Goal: Task Accomplishment & Management: Manage account settings

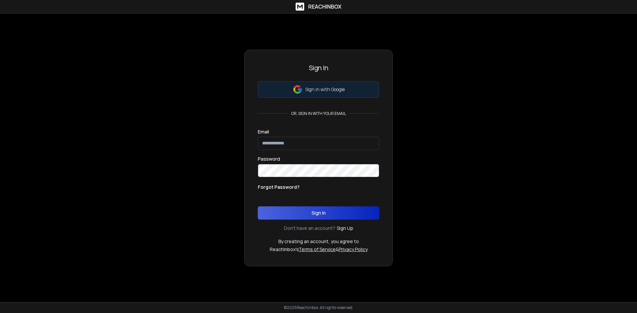
click at [307, 83] on button "Sign in with Google" at bounding box center [318, 89] width 121 height 17
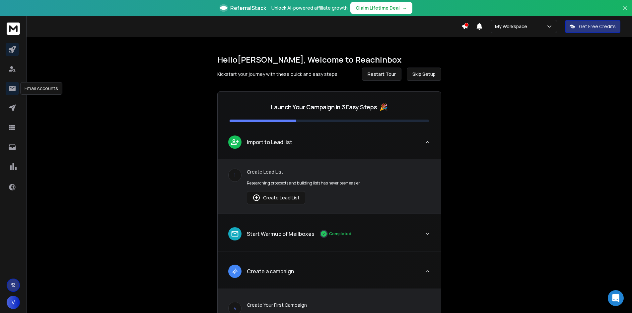
click at [11, 89] on icon at bounding box center [12, 88] width 7 height 5
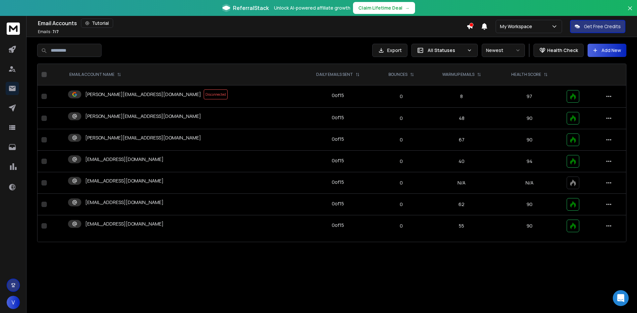
click at [204, 96] on span "Disconnected" at bounding box center [216, 95] width 24 height 10
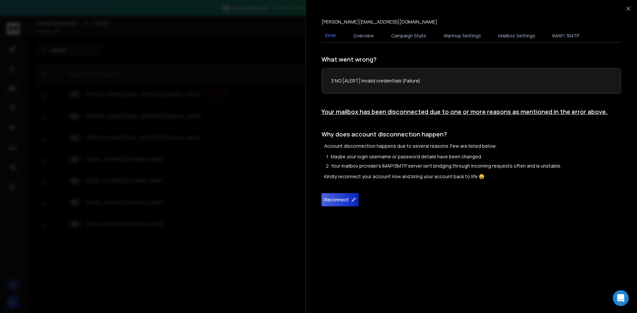
click at [351, 200] on icon at bounding box center [353, 200] width 5 height 5
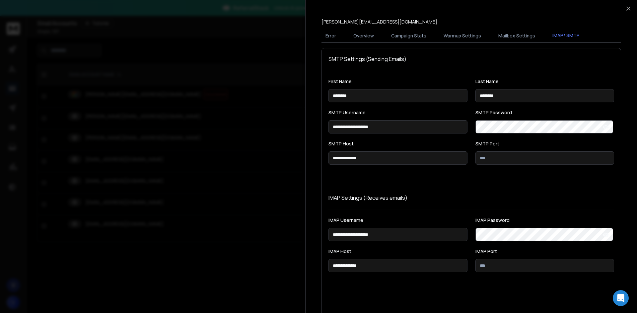
click at [605, 126] on icon at bounding box center [606, 127] width 6 height 4
click at [439, 127] on div "**********" at bounding box center [471, 121] width 286 height 23
click at [470, 231] on div "**********" at bounding box center [471, 229] width 286 height 23
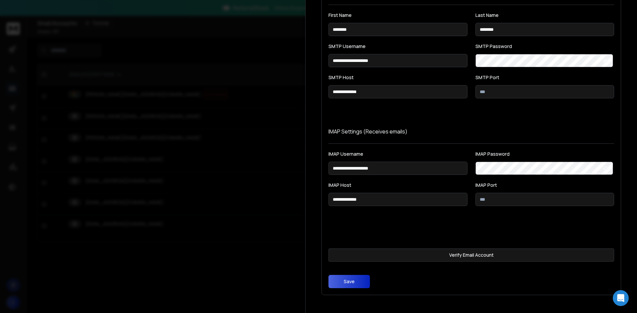
scroll to position [67, 0]
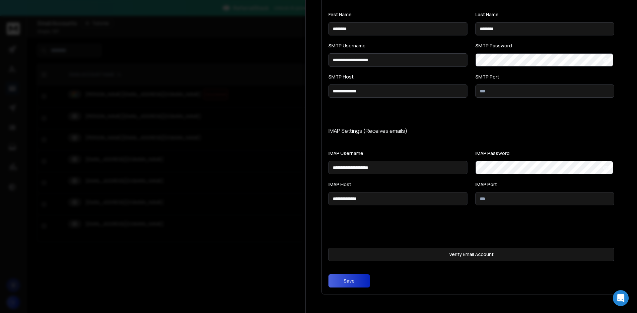
click at [346, 280] on button "Save" at bounding box center [348, 281] width 41 height 13
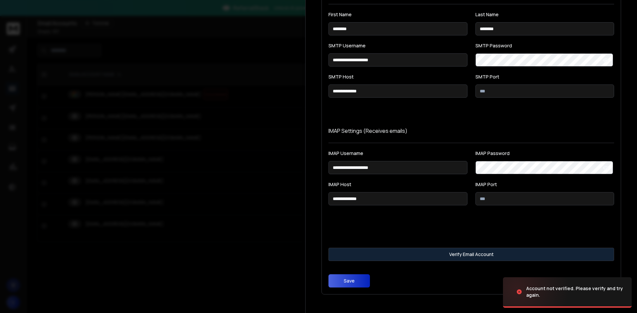
click at [504, 251] on button "Verify Email Account" at bounding box center [471, 254] width 286 height 13
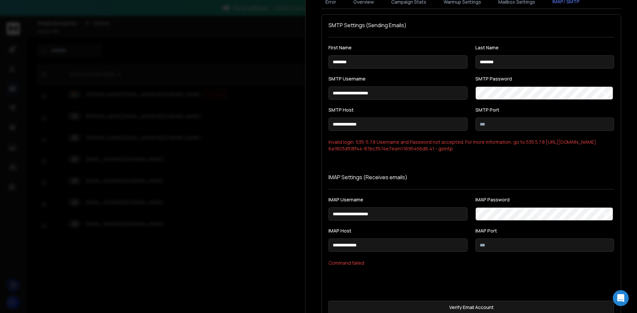
scroll to position [1, 0]
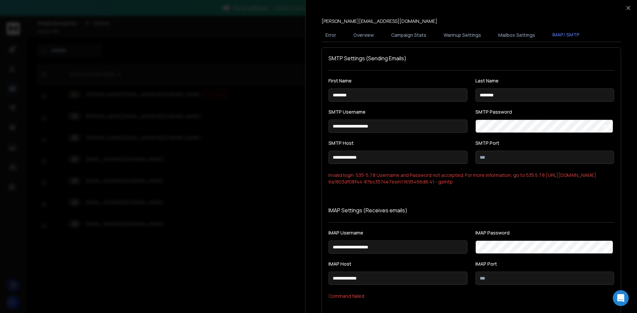
click at [603, 247] on icon at bounding box center [606, 248] width 6 height 6
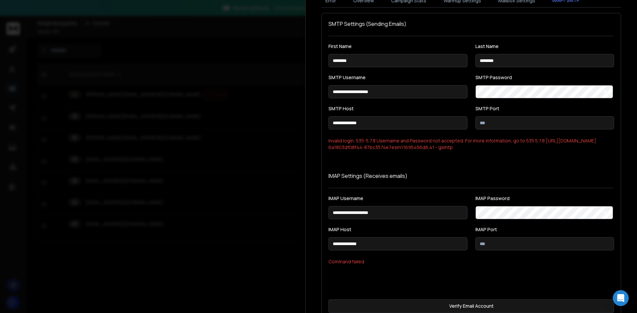
scroll to position [67, 0]
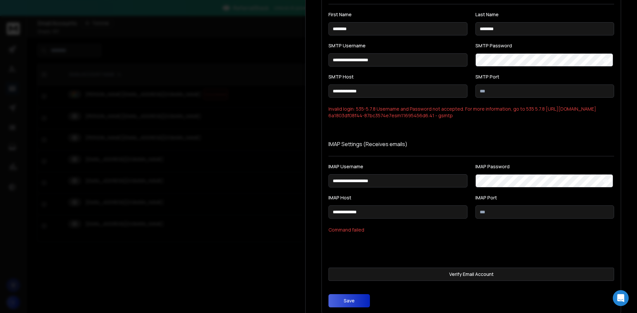
drag, startPoint x: 375, startPoint y: 96, endPoint x: 327, endPoint y: 93, distance: 48.5
click at [327, 93] on div "**********" at bounding box center [471, 148] width 300 height 334
paste input "**********"
type input "**********"
drag, startPoint x: 380, startPoint y: 211, endPoint x: 325, endPoint y: 211, distance: 54.4
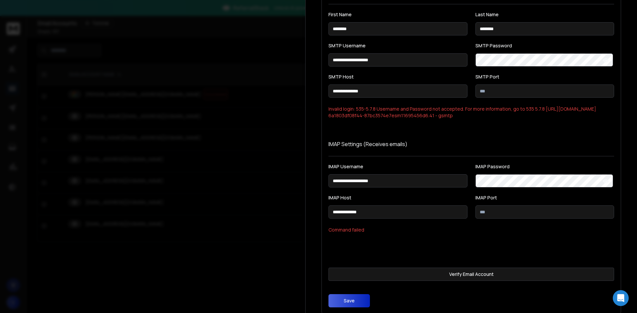
click at [325, 211] on div "**********" at bounding box center [471, 148] width 300 height 334
paste input "*"
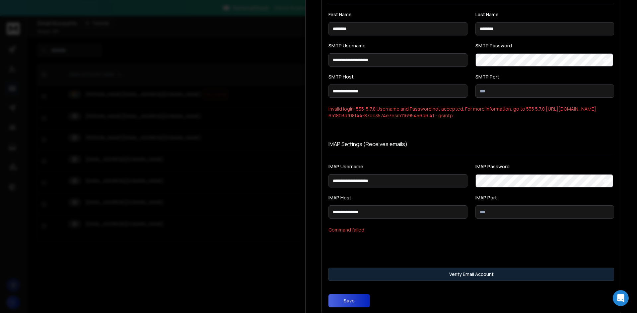
type input "**********"
click at [419, 277] on button "Verify Email Account" at bounding box center [471, 274] width 286 height 13
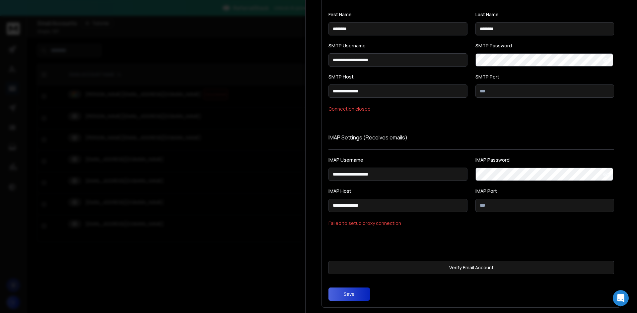
click at [468, 177] on div "**********" at bounding box center [471, 169] width 286 height 23
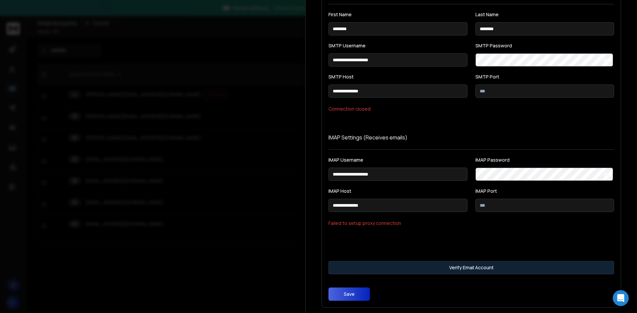
click at [384, 268] on button "Verify Email Account" at bounding box center [471, 267] width 286 height 13
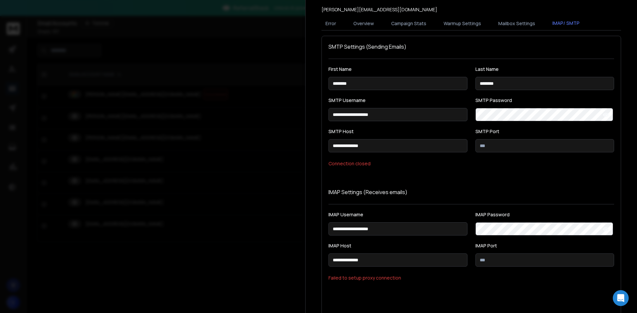
scroll to position [1, 0]
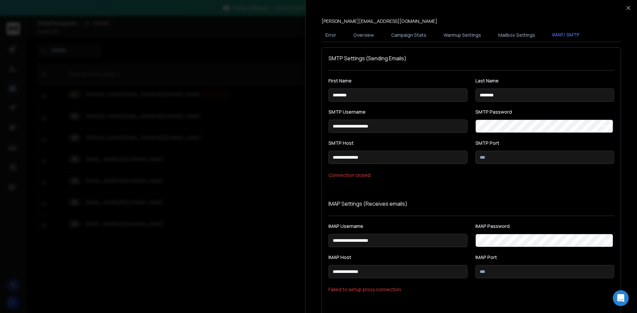
click at [469, 128] on div "**********" at bounding box center [471, 121] width 286 height 23
click at [474, 240] on div "**********" at bounding box center [471, 235] width 286 height 23
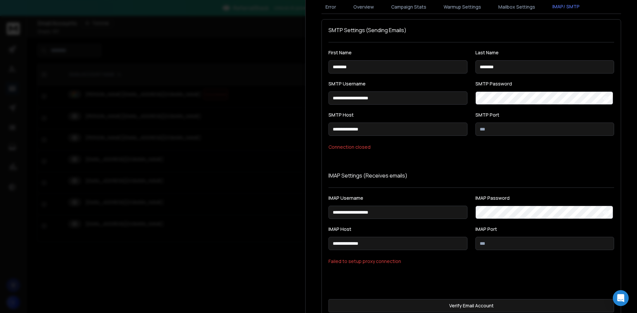
scroll to position [67, 0]
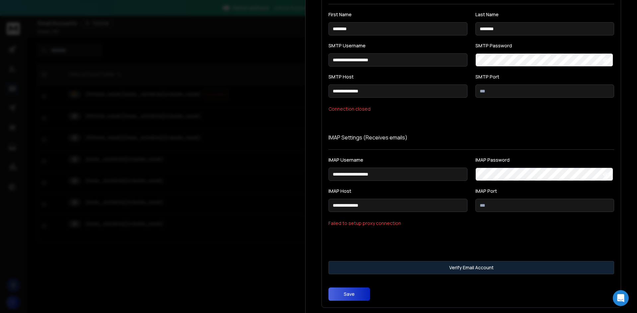
click at [459, 271] on button "Verify Email Account" at bounding box center [471, 267] width 286 height 13
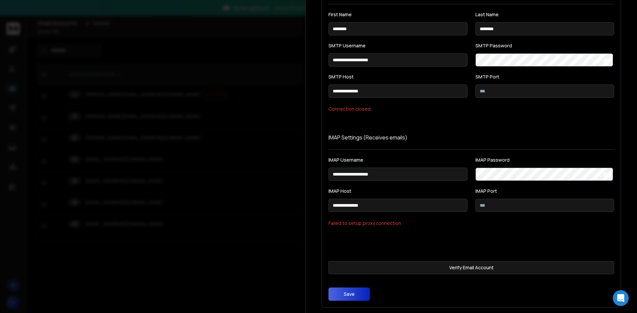
click at [16, 21] on div at bounding box center [318, 156] width 637 height 313
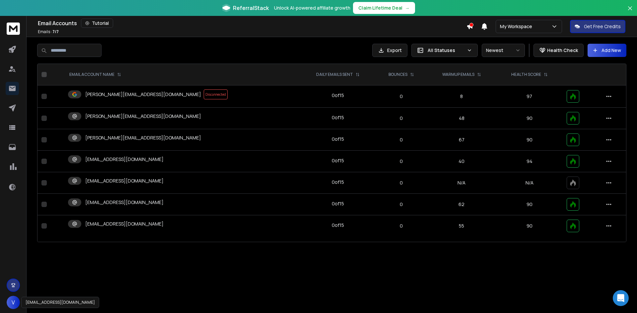
click at [10, 300] on span "V" at bounding box center [13, 302] width 13 height 13
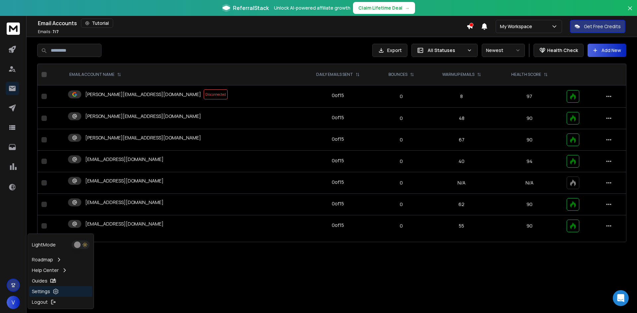
click at [53, 291] on icon at bounding box center [56, 292] width 6 height 6
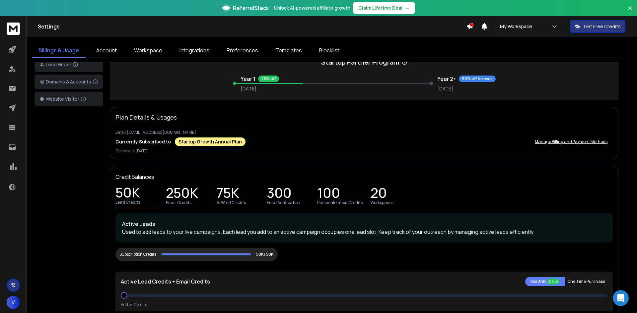
scroll to position [68, 0]
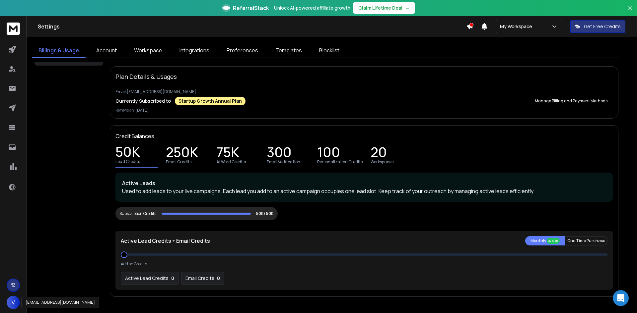
click at [17, 301] on span "V" at bounding box center [13, 302] width 13 height 13
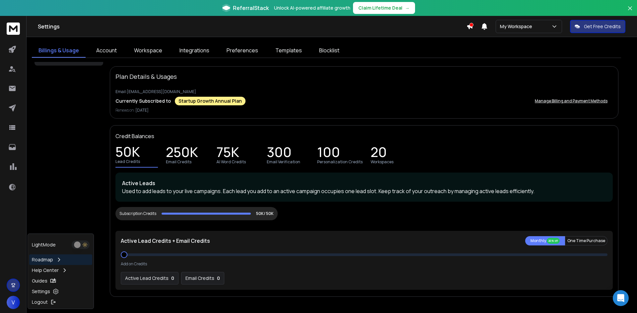
click at [76, 245] on button "button" at bounding box center [81, 245] width 18 height 9
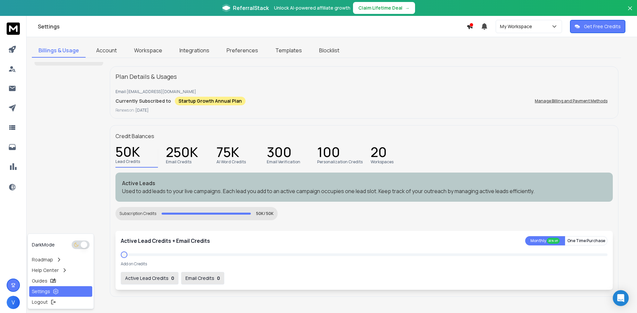
click at [12, 309] on span "V" at bounding box center [13, 302] width 13 height 13
click at [30, 303] on div "[EMAIL_ADDRESS][DOMAIN_NAME]" at bounding box center [60, 302] width 78 height 11
click at [15, 303] on span "V" at bounding box center [13, 302] width 13 height 13
click at [50, 292] on div "Settings" at bounding box center [60, 292] width 63 height 11
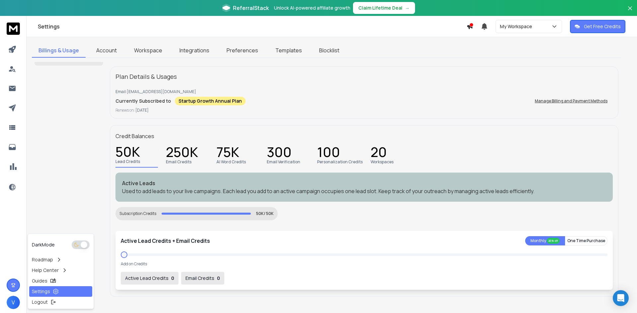
scroll to position [5, 0]
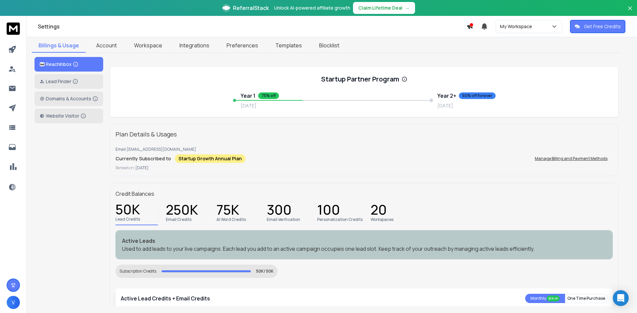
click at [107, 43] on link "Account" at bounding box center [107, 46] width 34 height 14
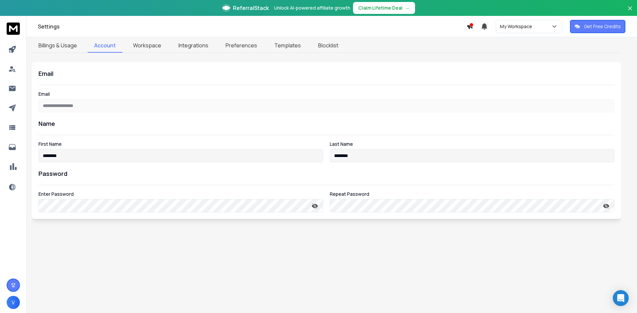
click at [240, 199] on div "Enter Password" at bounding box center [180, 202] width 285 height 21
click at [314, 207] on icon at bounding box center [315, 206] width 5 height 5
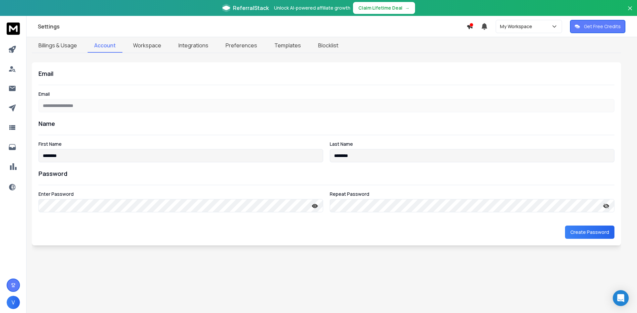
click at [563, 198] on div "Repeat Password" at bounding box center [472, 202] width 285 height 21
click at [604, 208] on icon at bounding box center [606, 206] width 6 height 6
click at [601, 232] on button "Create Password" at bounding box center [589, 232] width 49 height 13
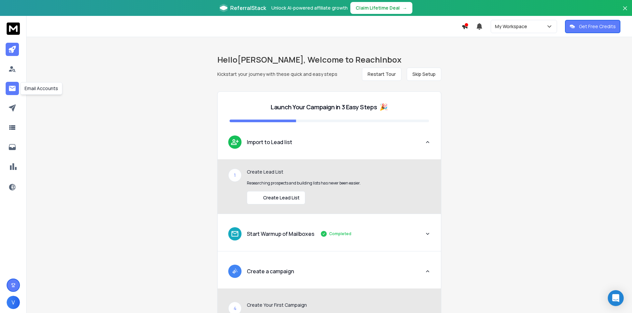
click at [15, 92] on icon at bounding box center [12, 89] width 8 height 8
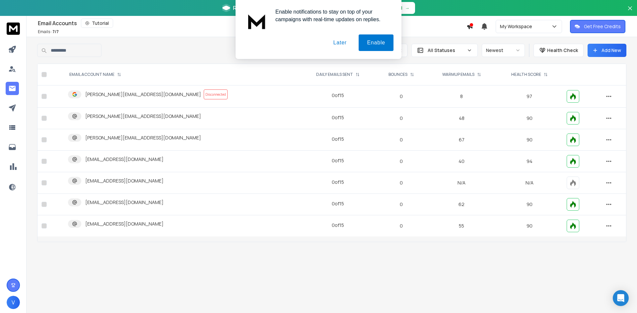
click at [344, 42] on button "Later" at bounding box center [340, 43] width 30 height 17
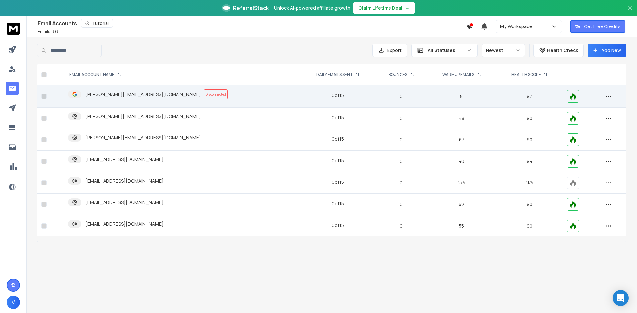
click at [300, 97] on td "0 of 15" at bounding box center [338, 94] width 76 height 17
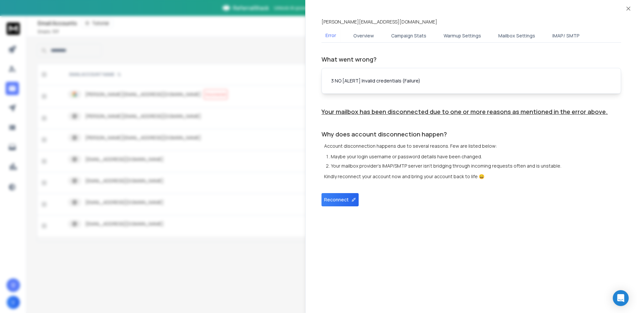
click at [340, 195] on button "Reconnect" at bounding box center [339, 199] width 37 height 13
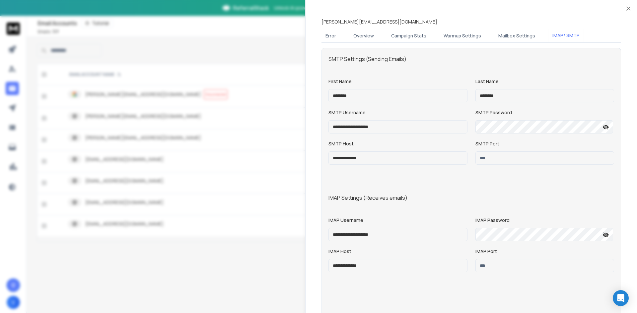
click at [605, 238] on icon at bounding box center [606, 235] width 6 height 6
click at [411, 233] on div "**********" at bounding box center [471, 229] width 286 height 23
click at [459, 125] on div "**********" at bounding box center [471, 121] width 286 height 23
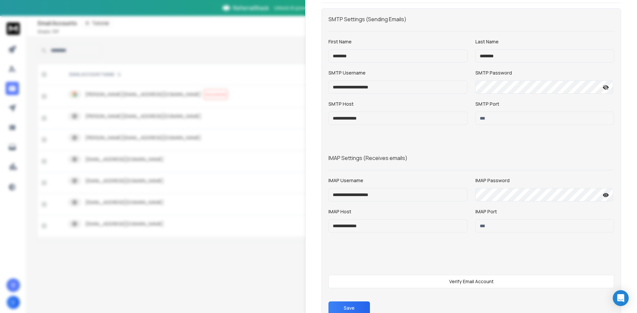
scroll to position [67, 0]
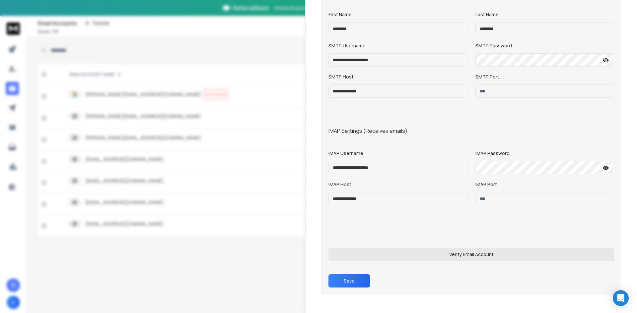
click at [449, 252] on button "Verify Email Account" at bounding box center [471, 254] width 286 height 13
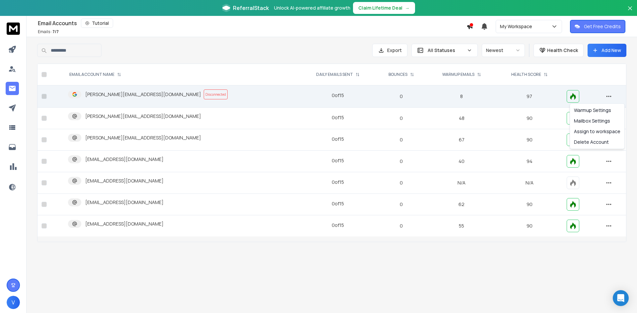
click at [606, 96] on icon at bounding box center [609, 97] width 6 height 6
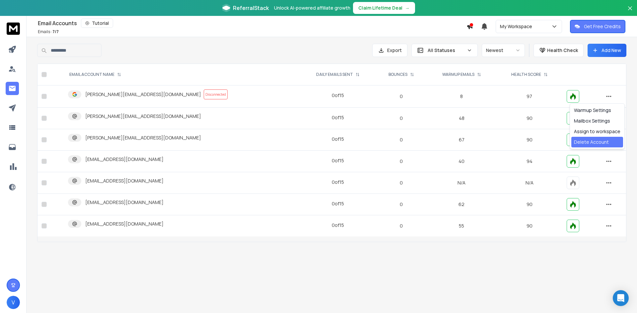
click at [596, 142] on div "Delete Account" at bounding box center [597, 142] width 52 height 11
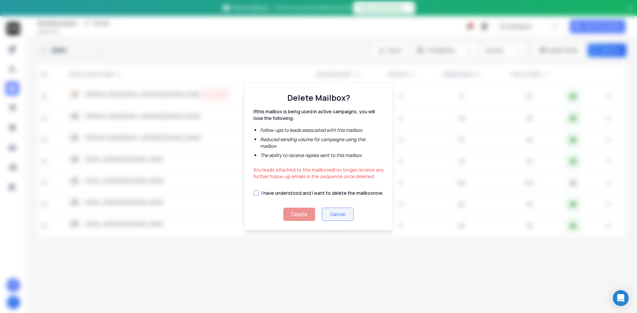
click at [284, 197] on div "Delete Mailbox? If this mailbox is being used in active campaigns, you will los…" at bounding box center [318, 157] width 130 height 129
click at [280, 194] on label "I have understood and I want to delete the mailbox now." at bounding box center [322, 193] width 122 height 5
click at [259, 194] on button "I have understood and I want to delete the mailbox now." at bounding box center [255, 193] width 5 height 5
click at [295, 211] on button "Delete" at bounding box center [299, 214] width 32 height 13
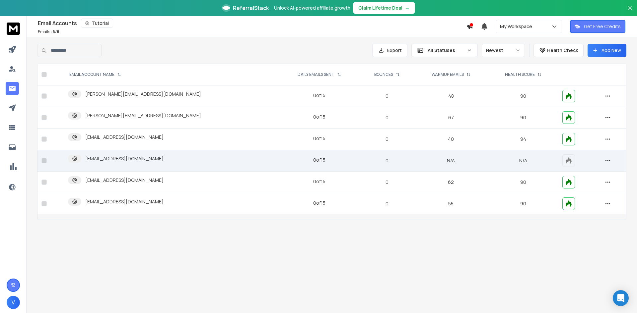
click at [600, 162] on button at bounding box center [607, 160] width 29 height 11
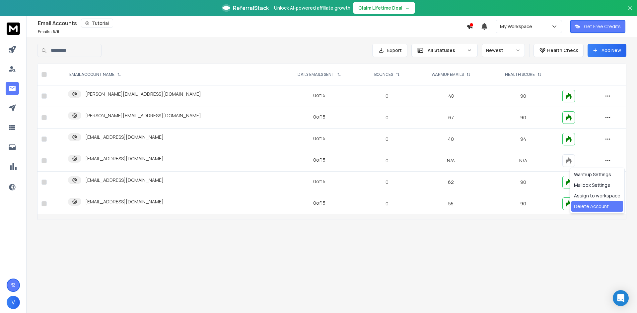
click at [603, 208] on div "Delete Account" at bounding box center [597, 206] width 52 height 11
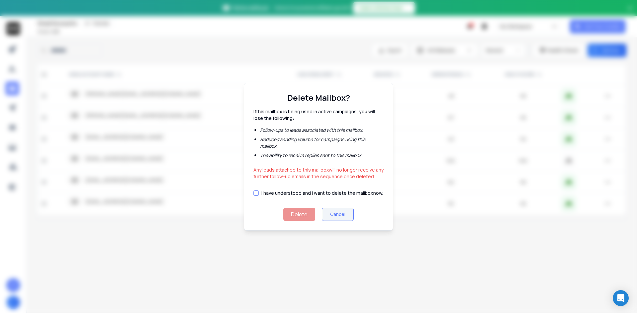
click at [299, 192] on label "I have understood and I want to delete the mailbox now." at bounding box center [322, 193] width 122 height 5
click at [259, 192] on button "I have understood and I want to delete the mailbox now." at bounding box center [255, 193] width 5 height 5
click at [306, 215] on button "Delete" at bounding box center [299, 214] width 32 height 13
